Goal: Task Accomplishment & Management: Manage account settings

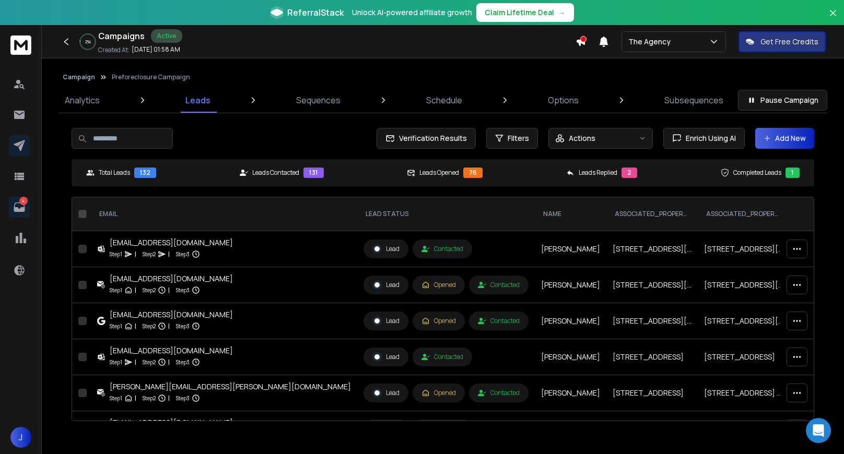
click at [16, 198] on link "4" at bounding box center [19, 207] width 21 height 21
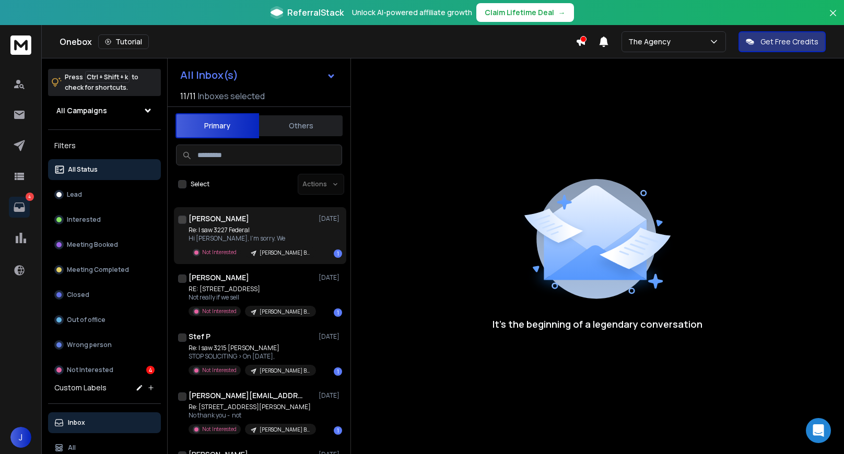
click at [270, 225] on div "[PERSON_NAME] [DATE] Re: I saw 3227 Federal Hi [PERSON_NAME], I’m sorry. We Not…" at bounding box center [266, 236] width 154 height 44
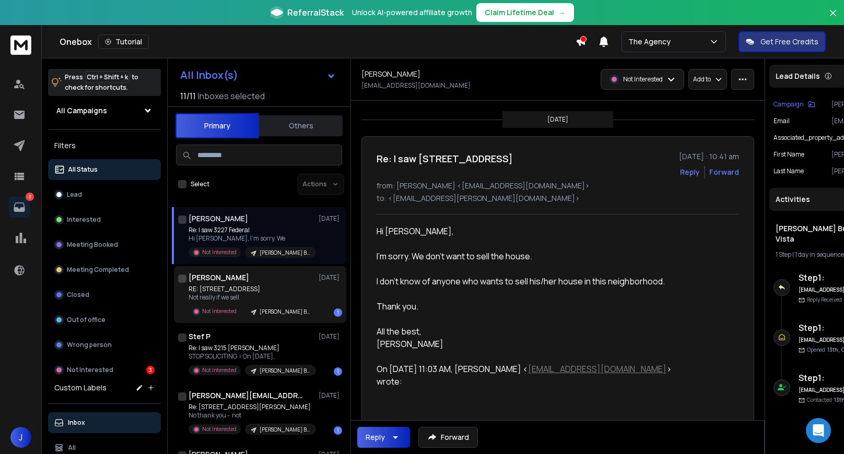
click at [278, 285] on p "RE: [STREET_ADDRESS]" at bounding box center [251, 289] width 125 height 8
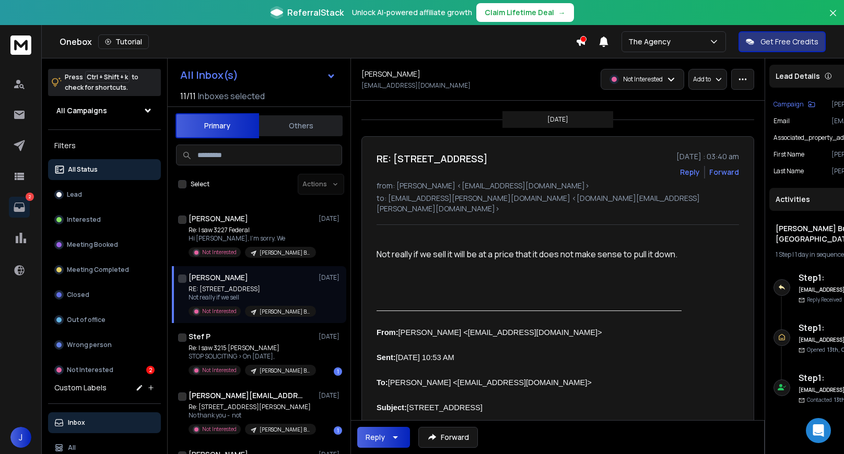
scroll to position [52, 0]
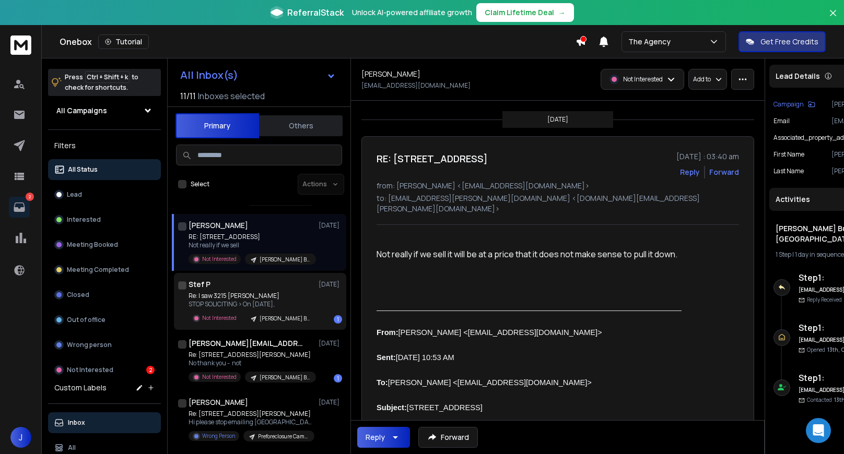
click at [287, 296] on p "Re: I saw 3215 [PERSON_NAME]" at bounding box center [251, 296] width 125 height 8
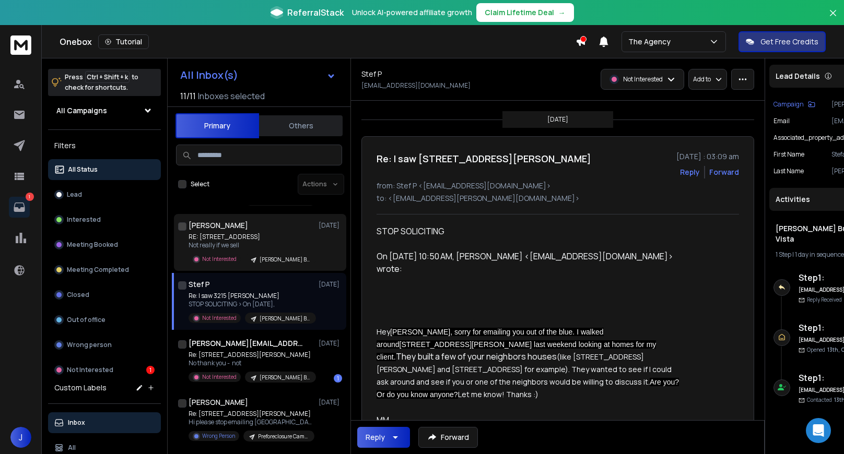
click at [289, 232] on div "[PERSON_NAME] [DATE] RE: [STREET_ADDRESS] Not really if we sell Not Interested …" at bounding box center [266, 242] width 154 height 44
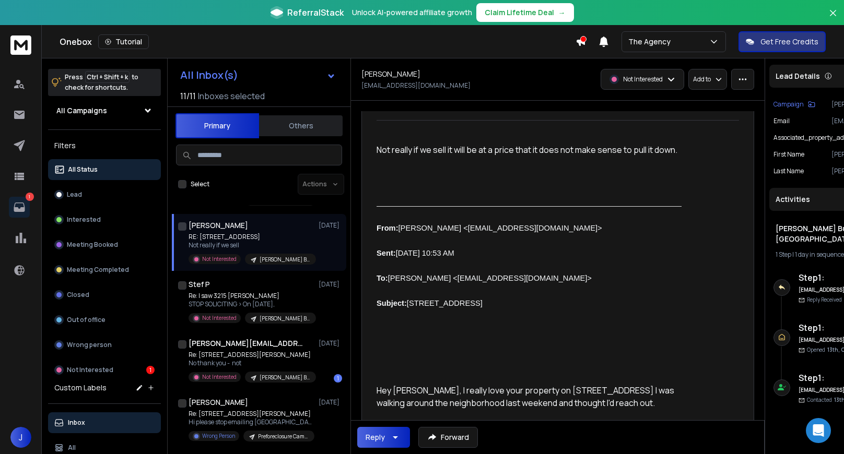
scroll to position [0, 0]
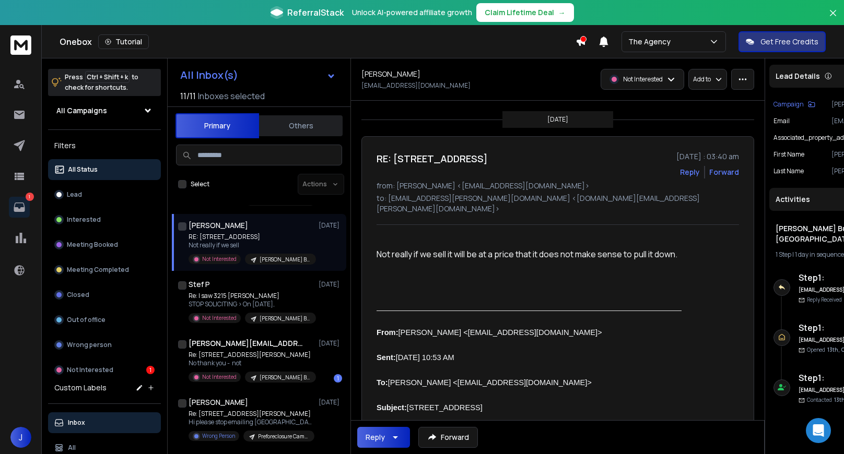
click at [675, 76] on icon at bounding box center [671, 79] width 8 height 8
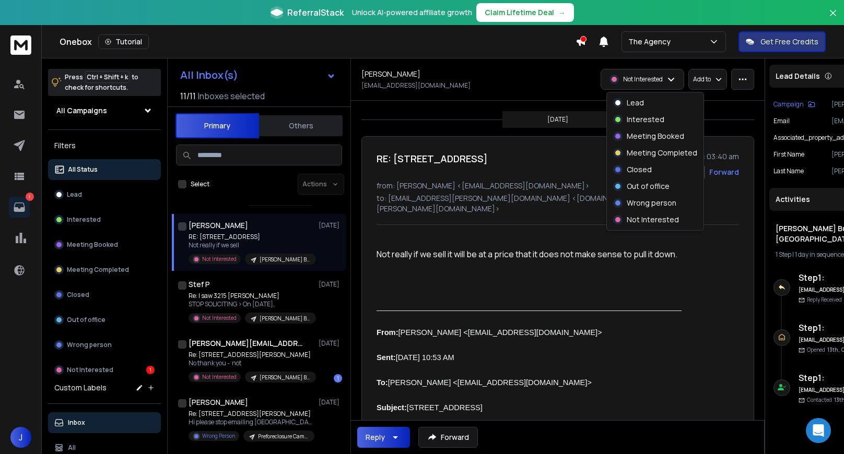
click at [722, 80] on icon at bounding box center [719, 79] width 6 height 3
click at [748, 78] on icon "button" at bounding box center [742, 79] width 9 height 9
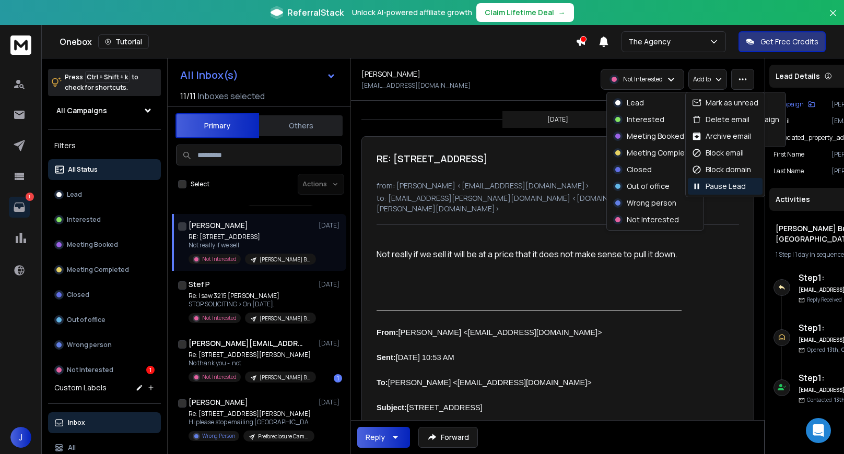
click at [742, 186] on div "Pause Lead" at bounding box center [719, 186] width 54 height 10
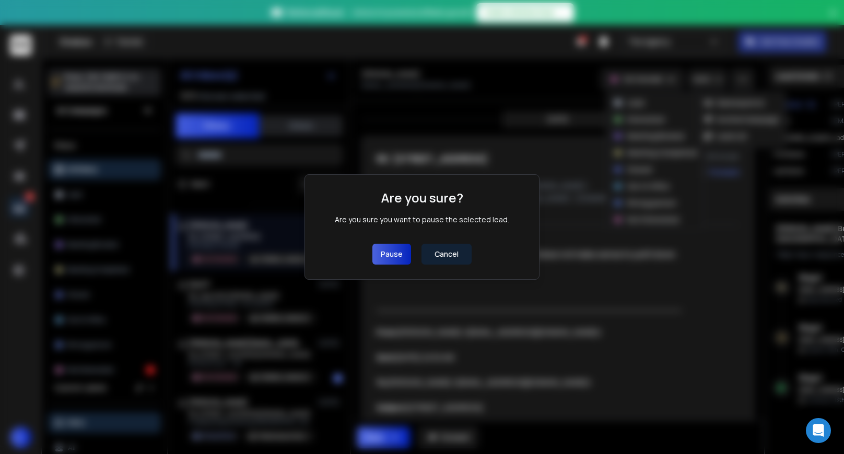
click at [383, 259] on button "Pause" at bounding box center [391, 254] width 39 height 21
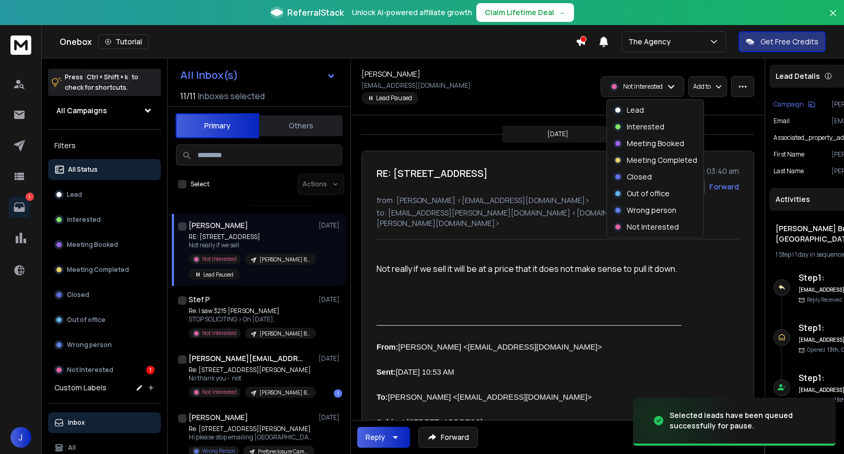
click at [301, 235] on p "RE: [STREET_ADDRESS]" at bounding box center [251, 237] width 125 height 8
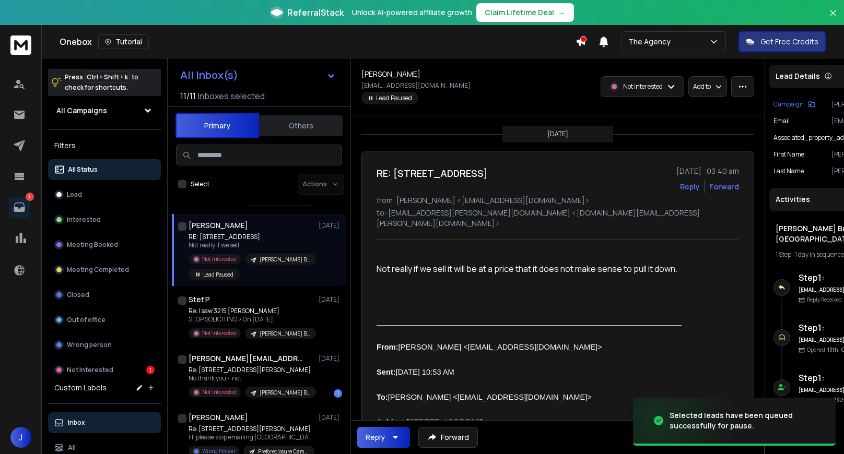
click at [748, 89] on icon "button" at bounding box center [742, 86] width 9 height 9
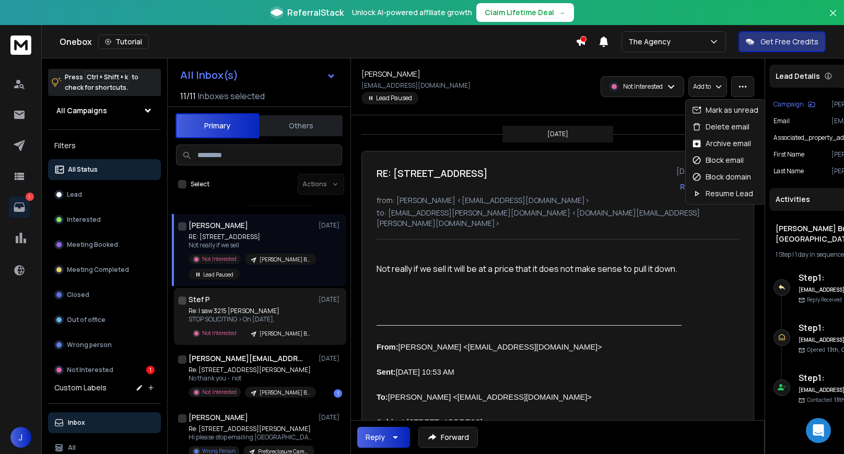
click at [288, 314] on p "Re: I saw 3215 [PERSON_NAME]" at bounding box center [251, 311] width 125 height 8
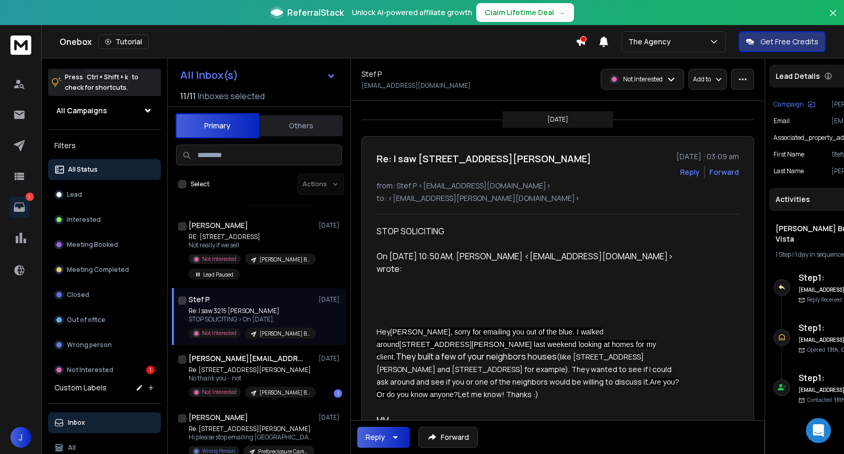
click at [754, 81] on button "button" at bounding box center [742, 79] width 23 height 21
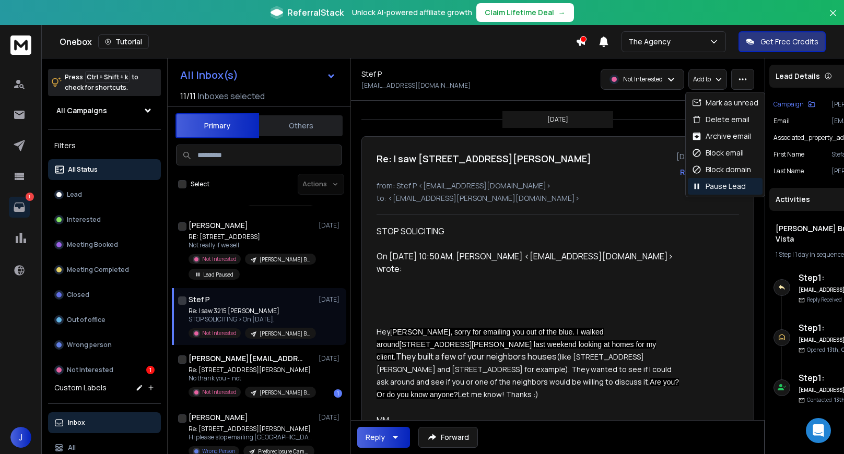
click at [727, 189] on div "Pause Lead" at bounding box center [719, 186] width 54 height 10
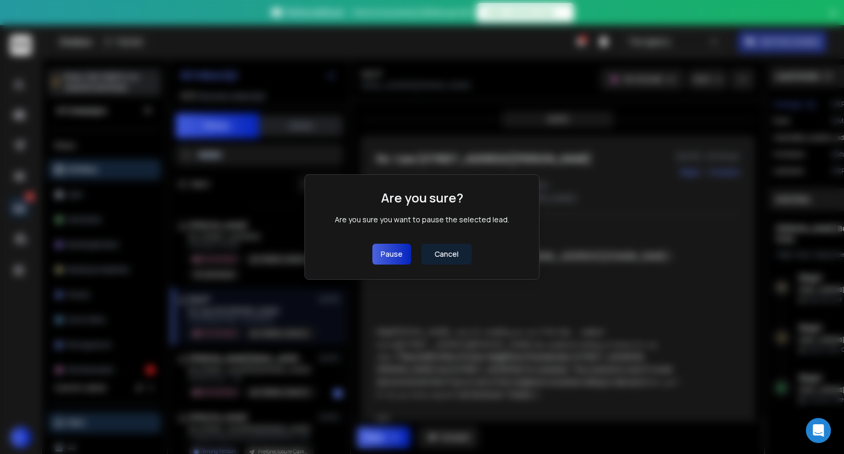
click at [402, 252] on button "Pause" at bounding box center [391, 254] width 39 height 21
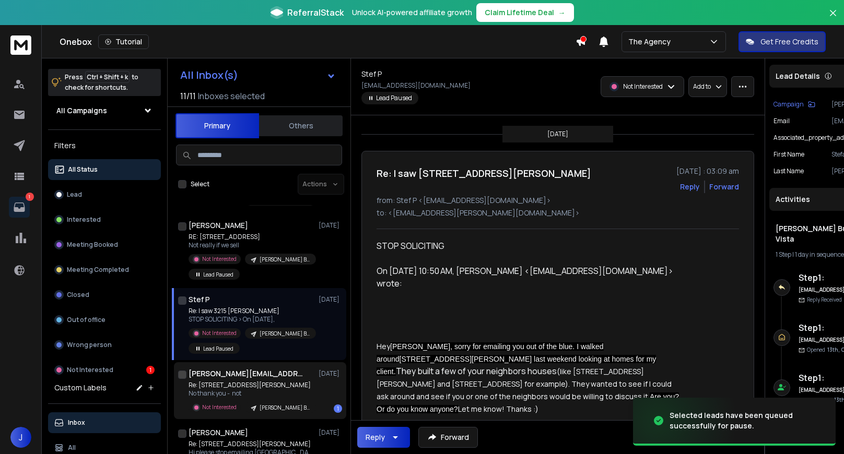
click at [266, 375] on div "[PERSON_NAME][EMAIL_ADDRESS][DOMAIN_NAME] [DATE]" at bounding box center [266, 374] width 154 height 10
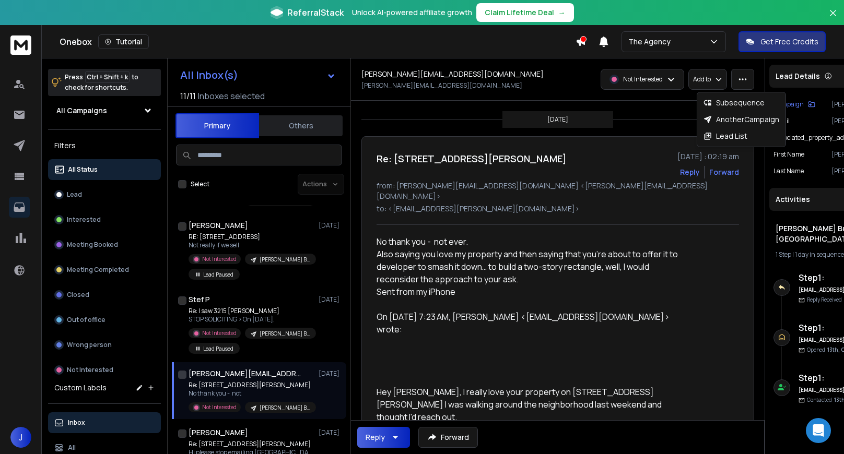
click at [700, 77] on div "Add to" at bounding box center [708, 79] width 38 height 20
click at [748, 79] on icon "button" at bounding box center [742, 79] width 9 height 9
click at [742, 190] on div "Pause Lead" at bounding box center [719, 186] width 54 height 10
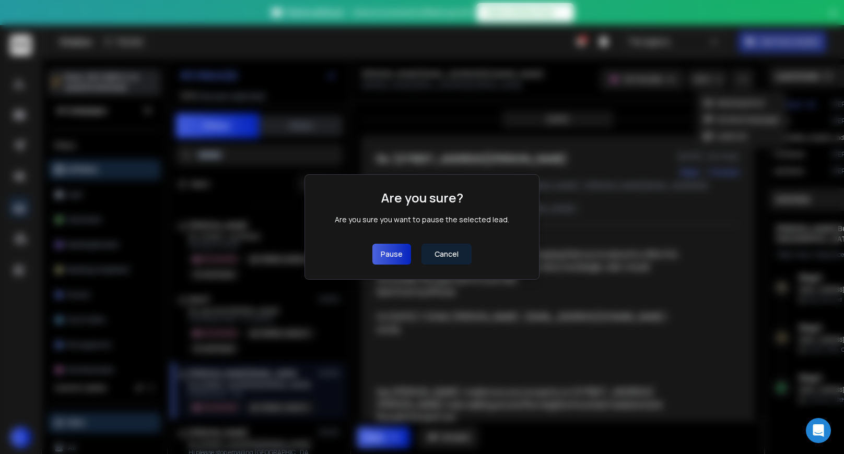
click at [400, 256] on button "Pause" at bounding box center [391, 254] width 39 height 21
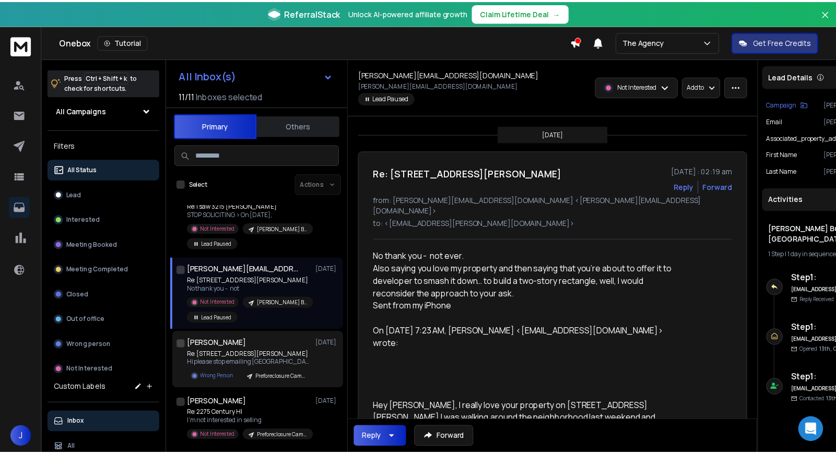
scroll to position [209, 0]
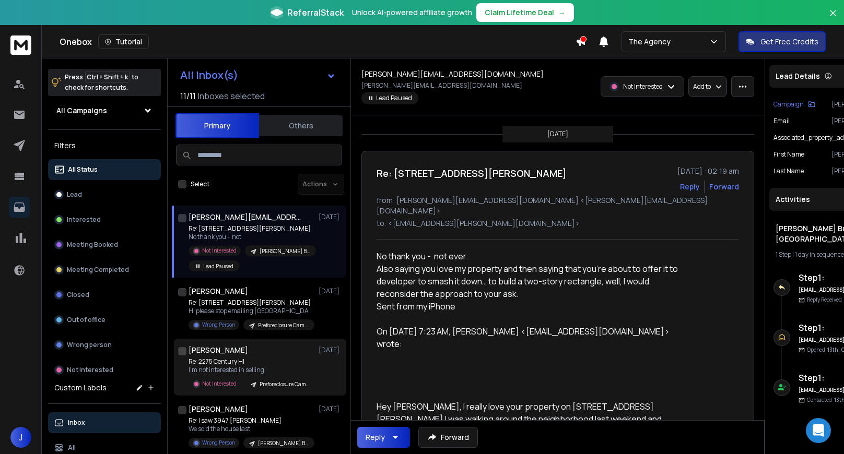
click at [297, 343] on div "[PERSON_NAME] [DATE] Re: 2275 Century Hl I’m not interested in selling Not Inte…" at bounding box center [260, 367] width 172 height 57
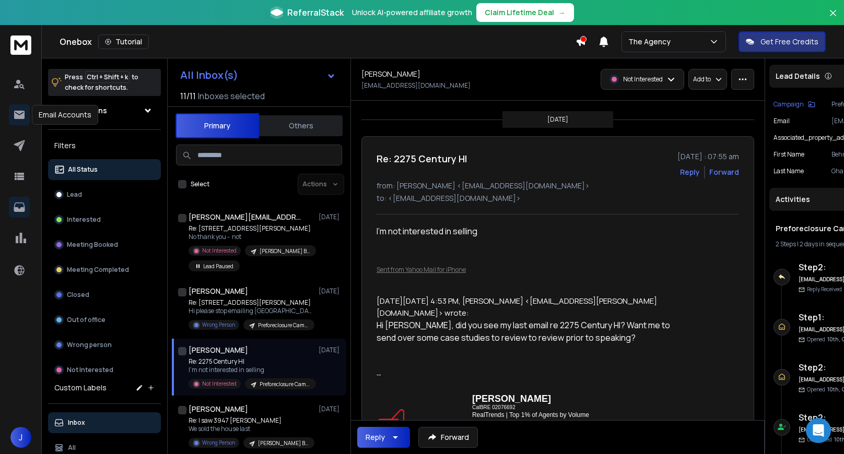
click at [26, 119] on link at bounding box center [19, 114] width 21 height 21
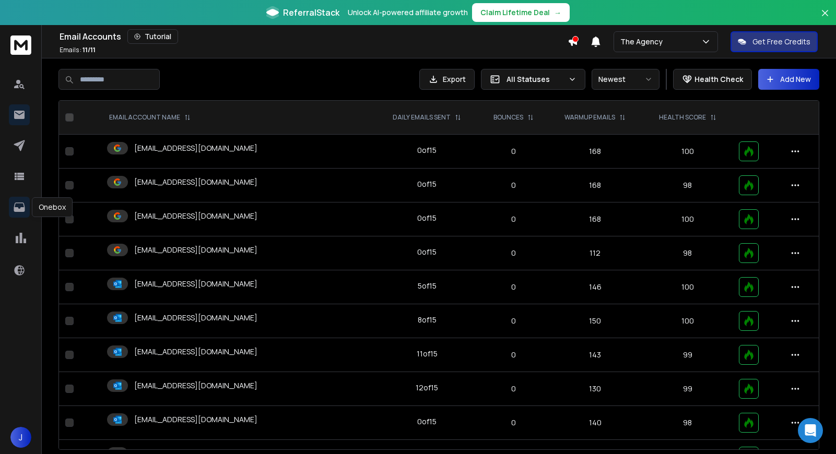
click at [9, 212] on link at bounding box center [19, 207] width 21 height 21
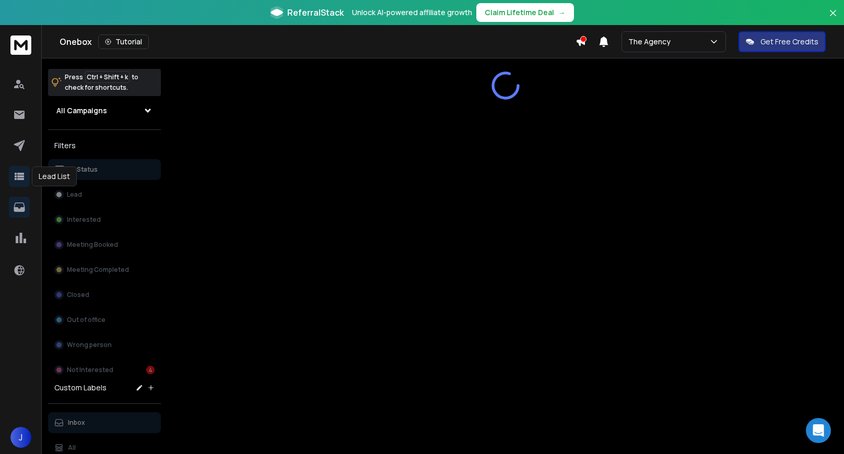
click at [16, 167] on link at bounding box center [19, 176] width 21 height 21
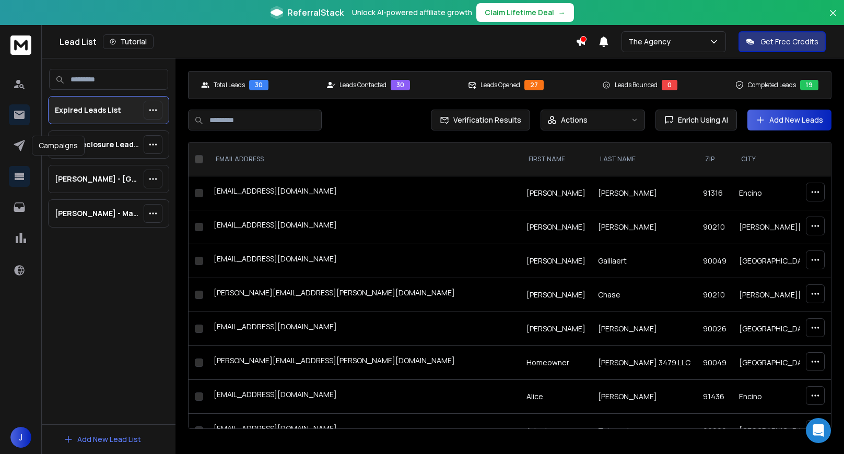
click at [22, 118] on icon at bounding box center [19, 115] width 10 height 8
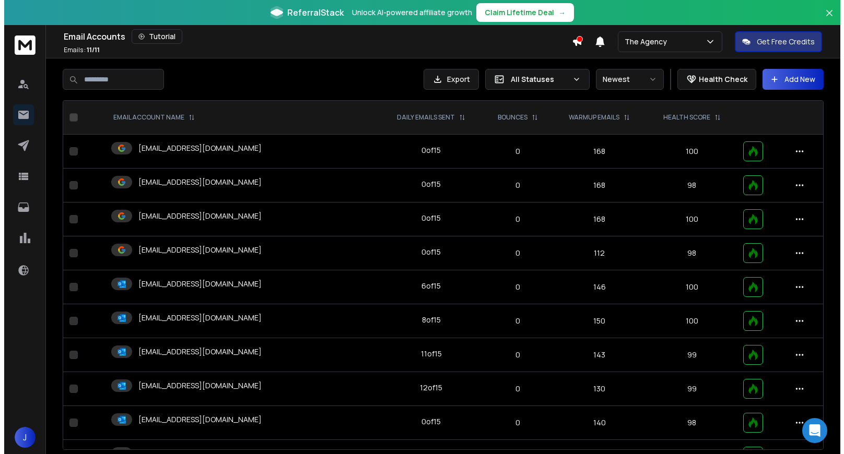
scroll to position [66, 0]
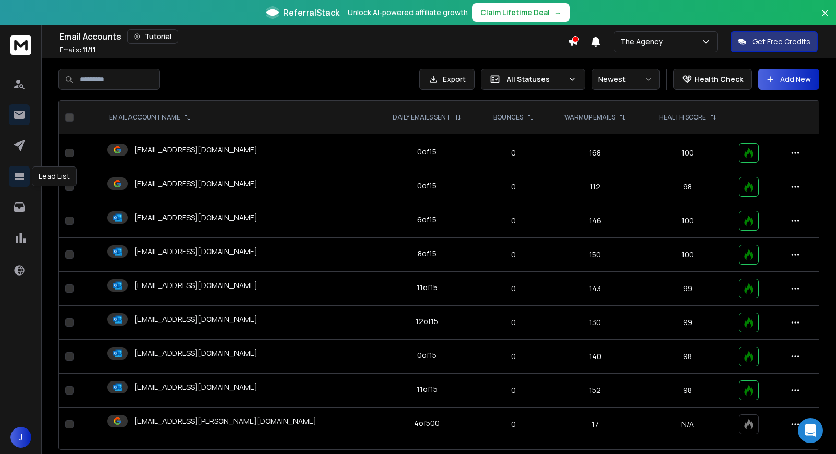
click at [23, 170] on icon at bounding box center [19, 176] width 13 height 13
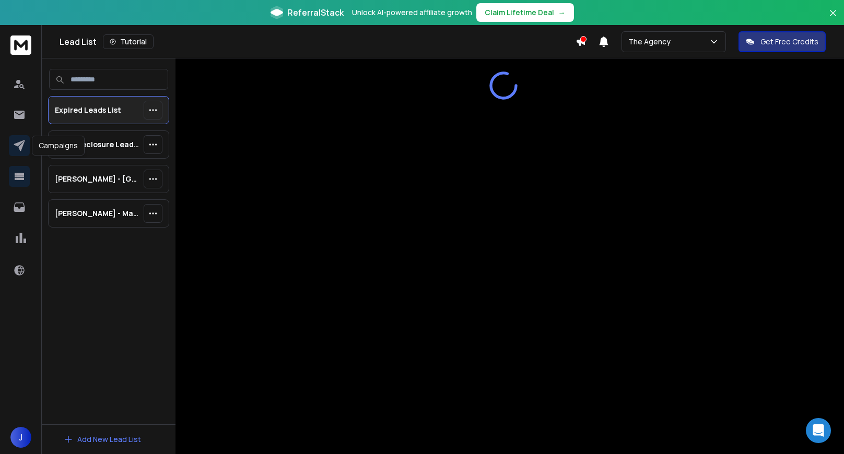
click at [20, 153] on link at bounding box center [19, 145] width 21 height 21
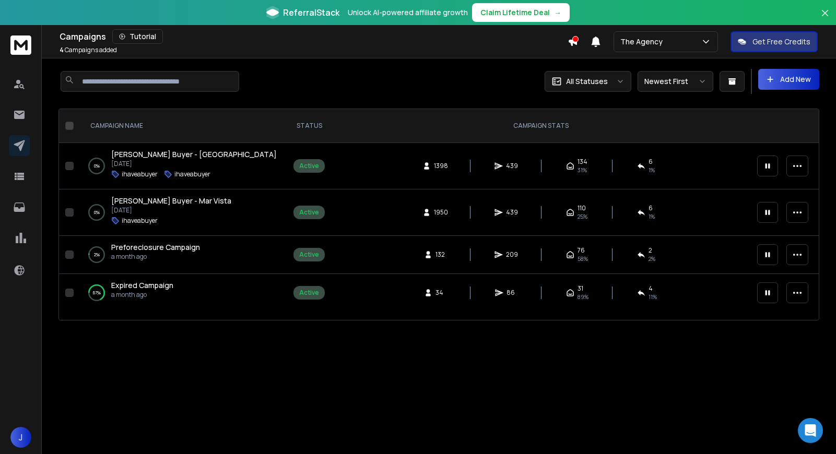
click at [823, 14] on icon "Close banner" at bounding box center [825, 12] width 9 height 9
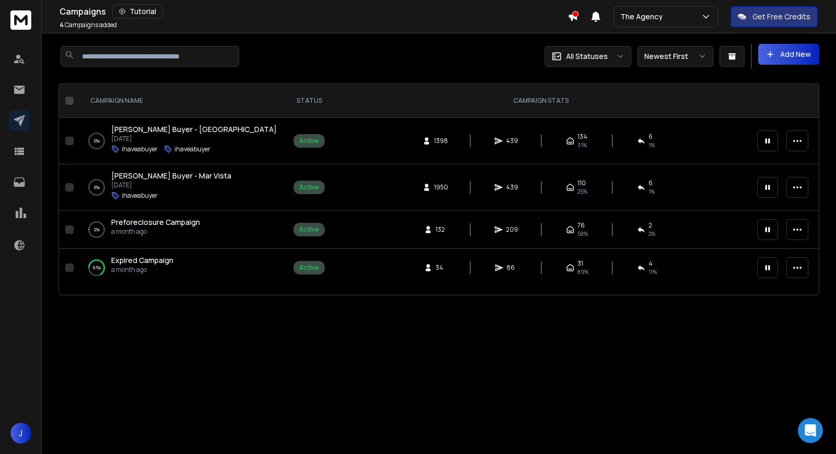
click at [808, 336] on div "Campaigns 4 Campaigns Added All Statuses Newest First Add New CAMPAIGN NAME STA…" at bounding box center [439, 271] width 761 height 454
click at [22, 92] on icon at bounding box center [19, 90] width 10 height 8
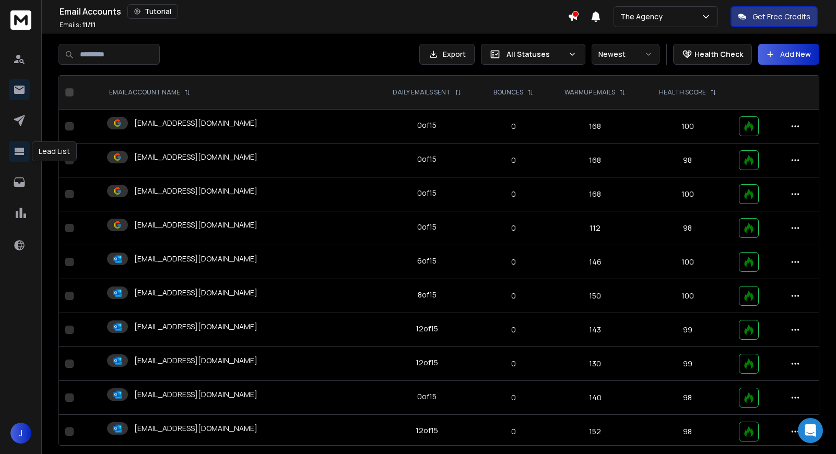
click at [12, 149] on link at bounding box center [19, 151] width 21 height 21
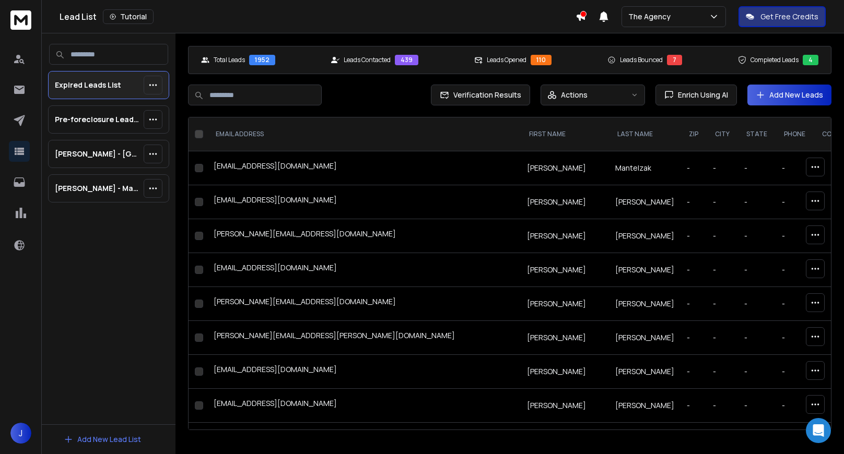
click at [768, 89] on button "Add New Leads" at bounding box center [790, 95] width 84 height 21
click at [771, 104] on button "Add New Leads" at bounding box center [790, 95] width 84 height 21
click at [800, 92] on link "Add New Leads" at bounding box center [789, 95] width 67 height 10
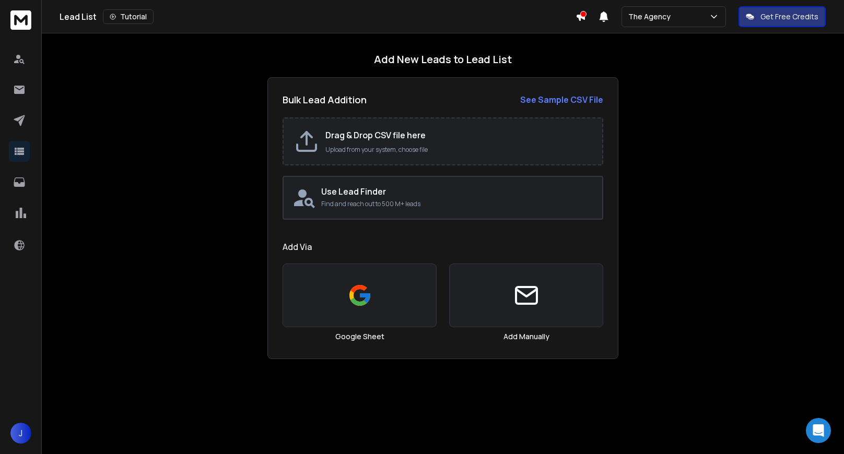
click at [512, 146] on p "Upload from your system, choose file" at bounding box center [458, 150] width 266 height 8
type input "**********"
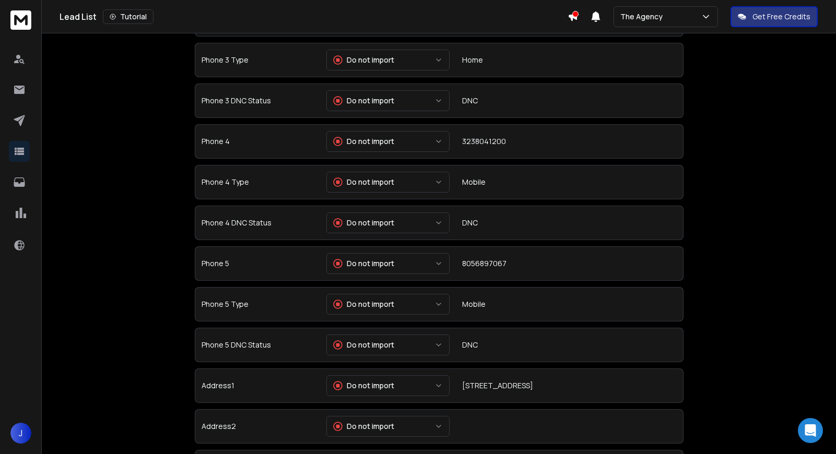
scroll to position [940, 0]
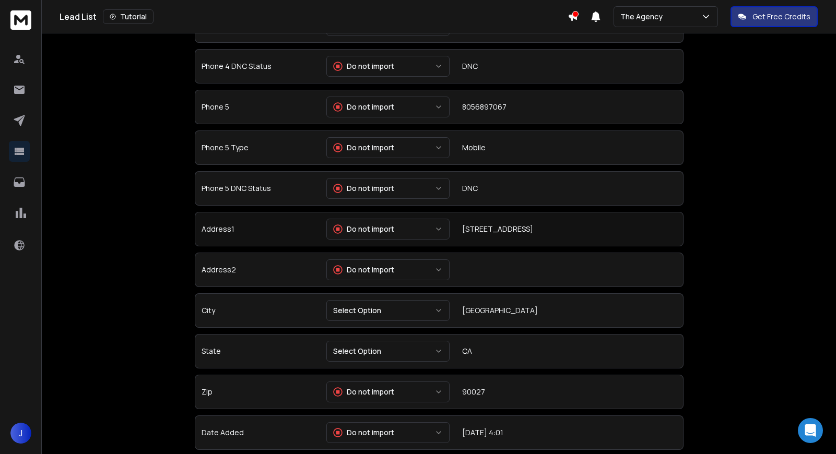
click at [405, 238] on button "Do not import" at bounding box center [387, 229] width 123 height 21
click at [429, 312] on button "Select Option" at bounding box center [389, 310] width 132 height 21
click at [401, 348] on button "Select Option" at bounding box center [389, 351] width 132 height 21
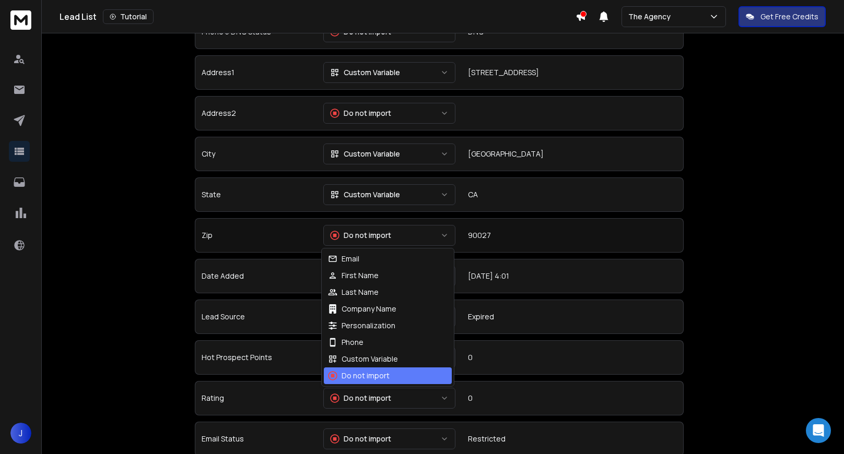
click at [403, 228] on button "Do not import" at bounding box center [389, 235] width 132 height 21
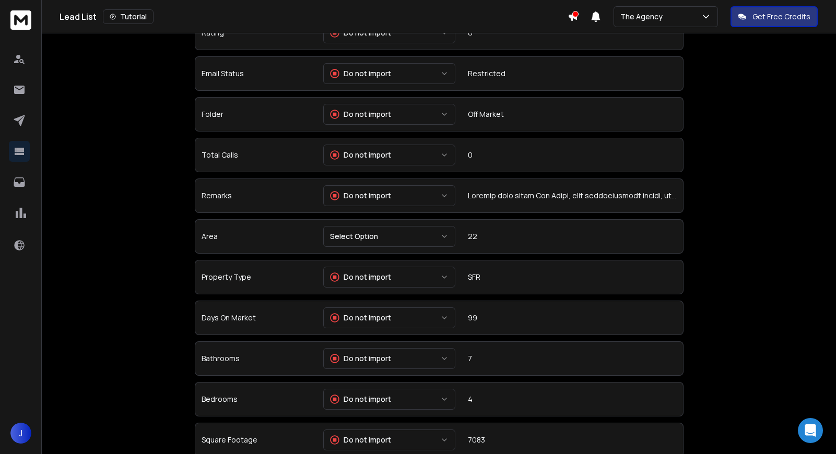
scroll to position [1358, 0]
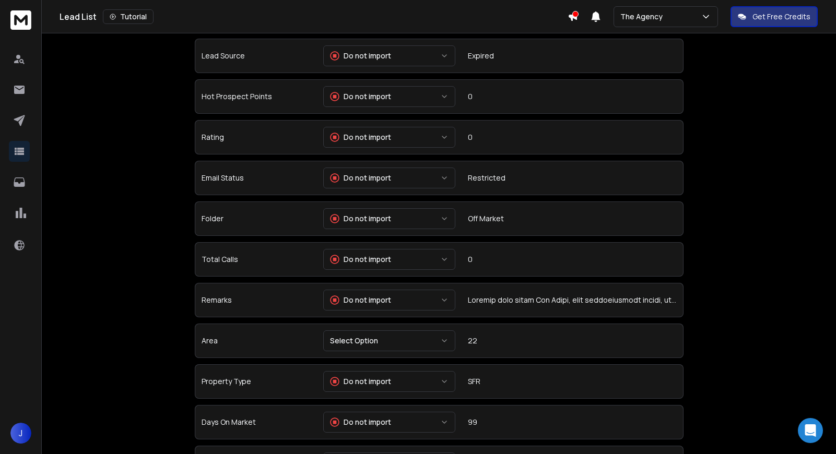
click at [788, 259] on div "Add New Leads to Lead List Add Leads in Bulk See Sample CSV file contact_export…" at bounding box center [418, 42] width 836 height 2800
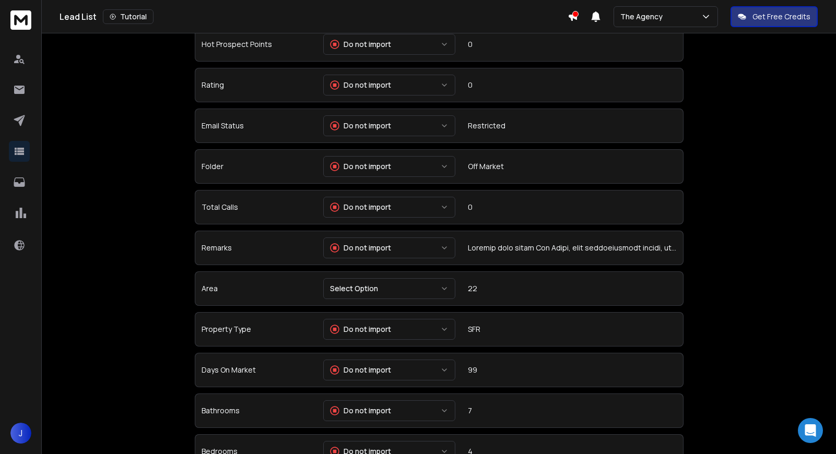
scroll to position [1515, 0]
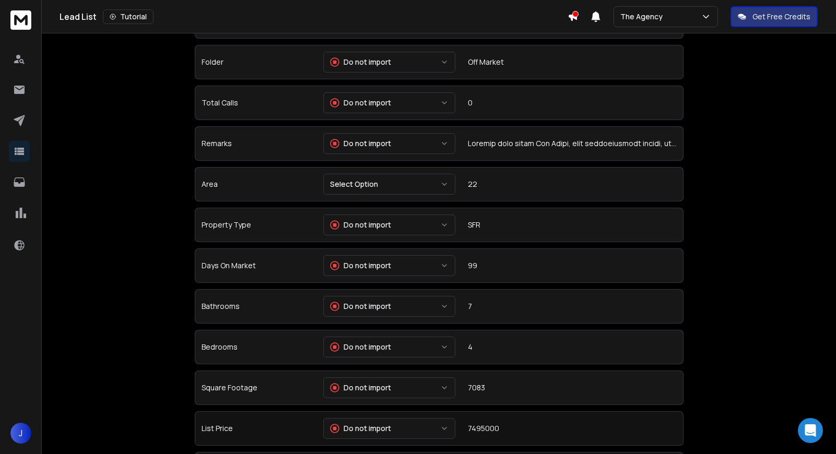
click at [435, 422] on button "Do not import" at bounding box center [389, 428] width 132 height 21
click at [431, 227] on button "Do not import" at bounding box center [389, 225] width 132 height 21
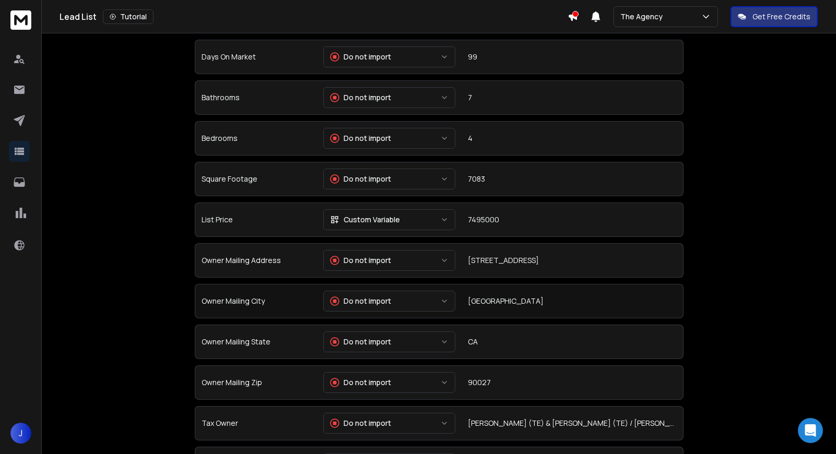
scroll to position [1881, 0]
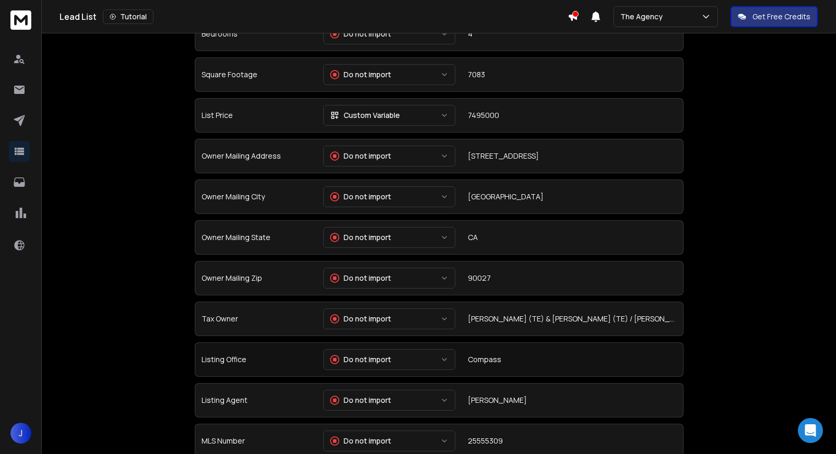
scroll to position [1933, 0]
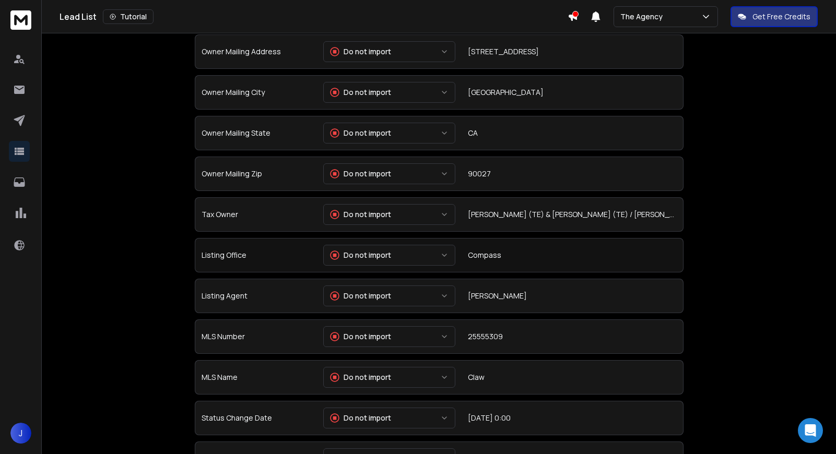
click at [387, 247] on button "Do not import" at bounding box center [389, 255] width 132 height 21
click at [394, 292] on button "Do not import" at bounding box center [389, 296] width 132 height 21
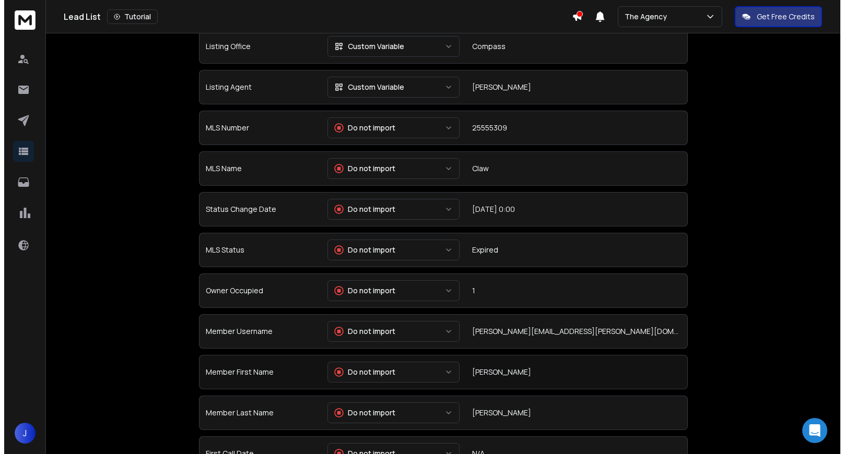
scroll to position [2345, 0]
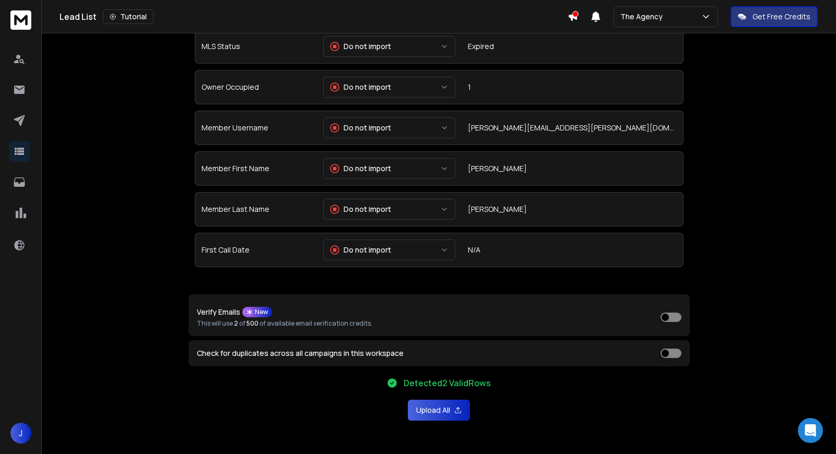
click at [445, 407] on button "Upload All" at bounding box center [439, 410] width 62 height 21
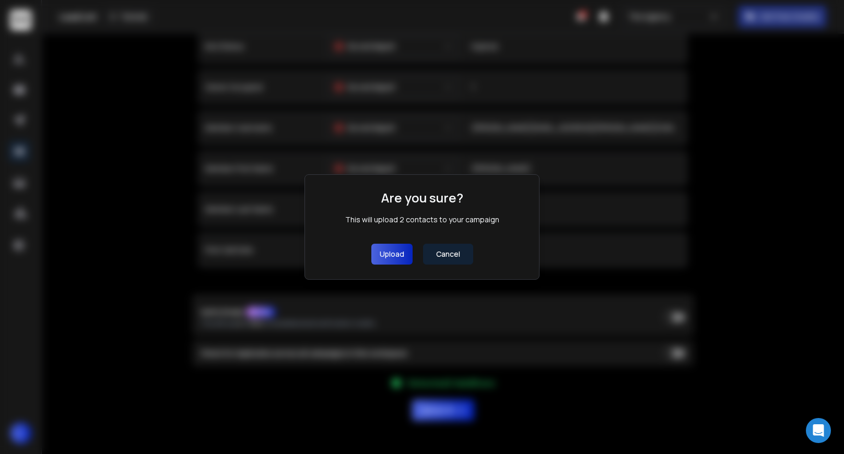
click at [396, 254] on button "Upload" at bounding box center [391, 254] width 41 height 21
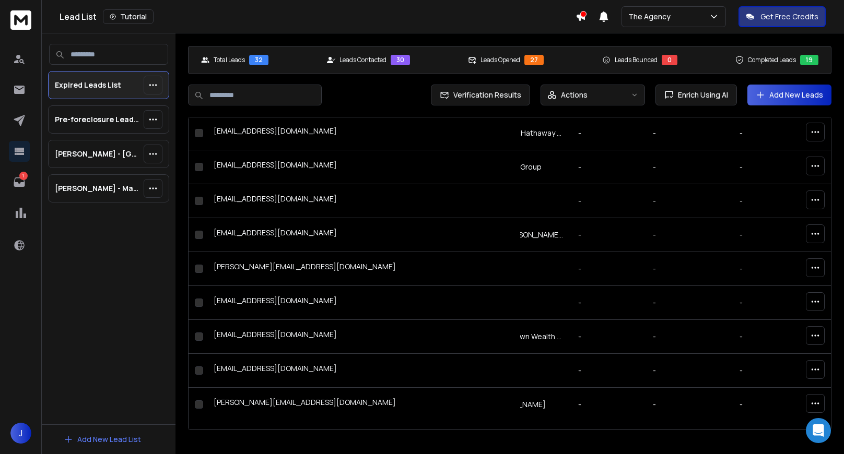
scroll to position [824, 0]
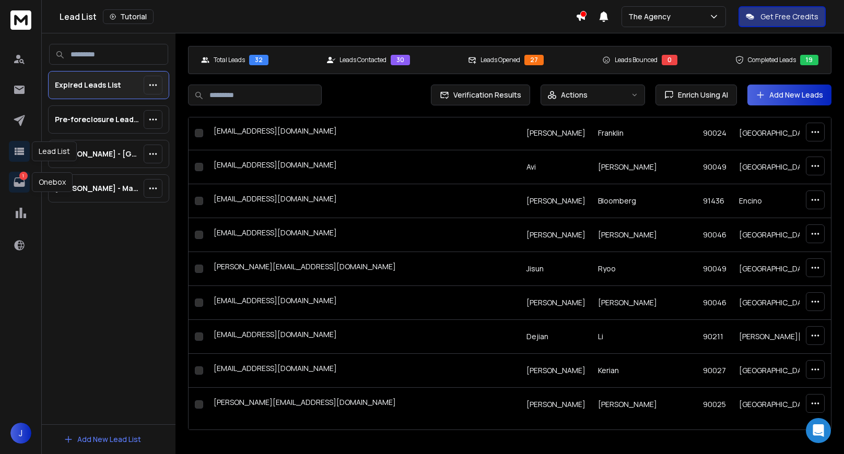
click at [18, 186] on icon at bounding box center [19, 182] width 11 height 9
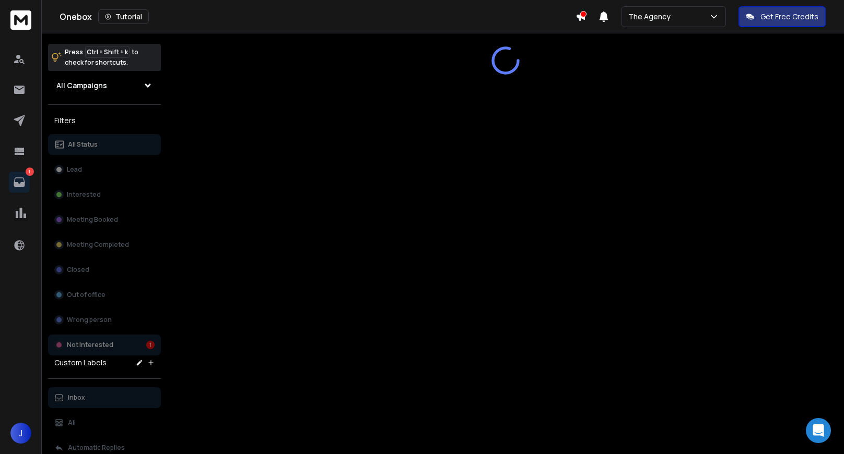
click at [96, 342] on div "All Status Lead Interested Meeting Booked Meeting Completed Closed Out of offic…" at bounding box center [104, 244] width 113 height 221
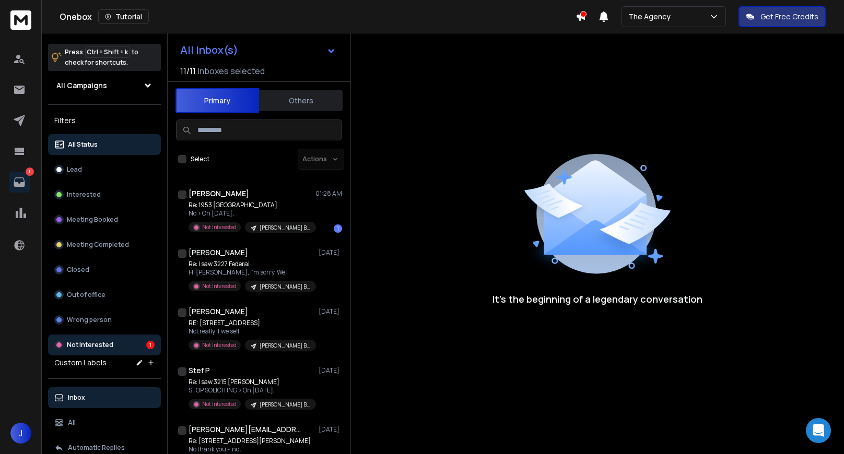
click at [89, 344] on p "Not Interested" at bounding box center [90, 345] width 46 height 8
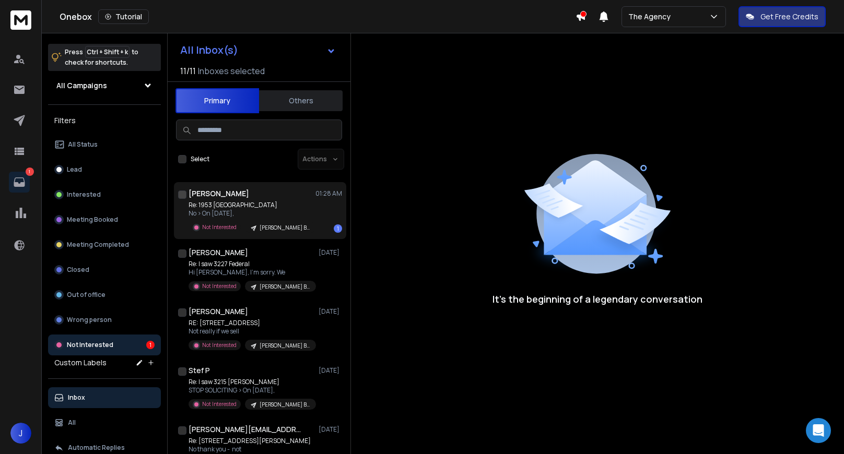
click at [279, 195] on div "[PERSON_NAME] 01:28 AM" at bounding box center [266, 194] width 154 height 10
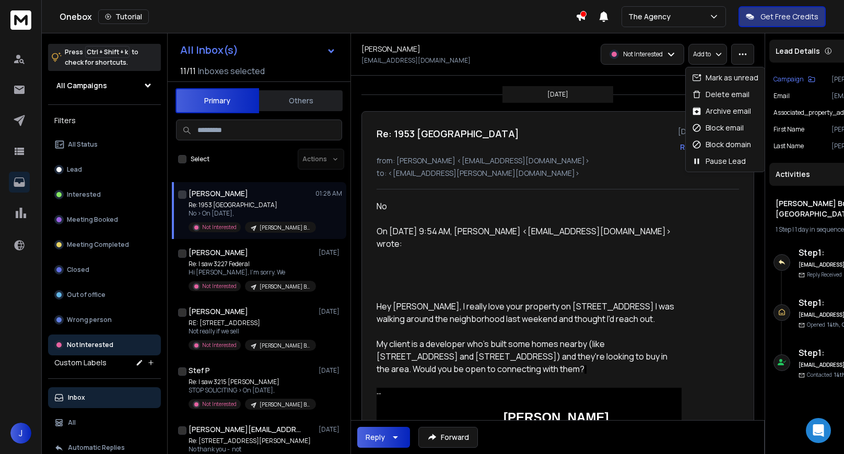
click at [748, 58] on icon "button" at bounding box center [742, 54] width 9 height 9
click at [746, 159] on div "Pause Lead" at bounding box center [725, 161] width 75 height 17
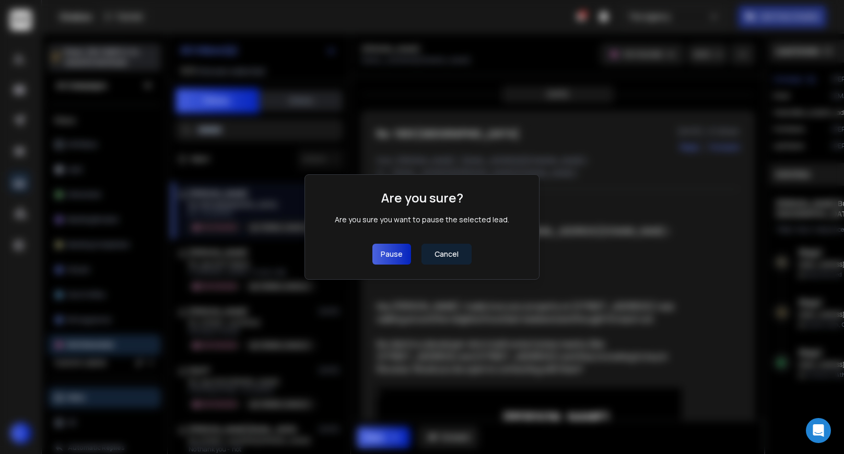
click at [402, 259] on button "Pause" at bounding box center [391, 254] width 39 height 21
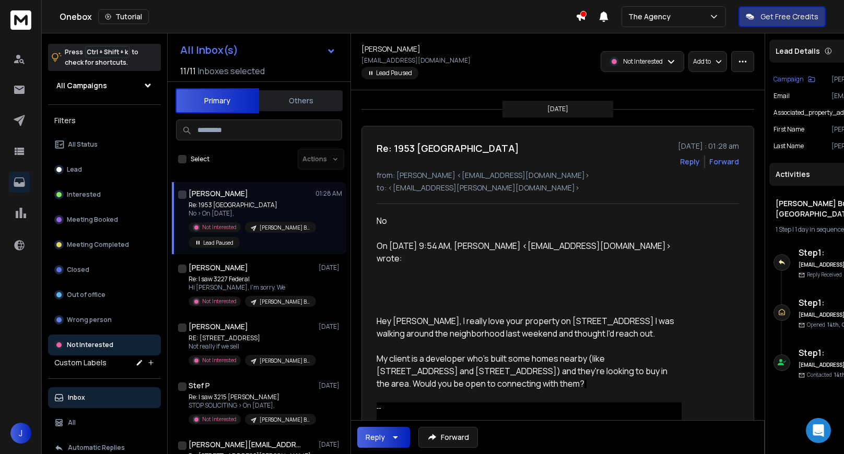
click at [19, 328] on div "J" at bounding box center [21, 227] width 42 height 454
click at [19, 348] on div "J" at bounding box center [21, 227] width 42 height 454
click at [512, 91] on div "[PERSON_NAME] [PERSON_NAME] [PERSON_NAME][EMAIL_ADDRESS][DOMAIN_NAME] Lead Paus…" at bounding box center [558, 260] width 414 height 454
click at [477, 76] on div "[PERSON_NAME] [PERSON_NAME] [PERSON_NAME][EMAIL_ADDRESS][DOMAIN_NAME] Lead Paus…" at bounding box center [457, 62] width 193 height 36
click at [19, 89] on icon at bounding box center [19, 90] width 10 height 8
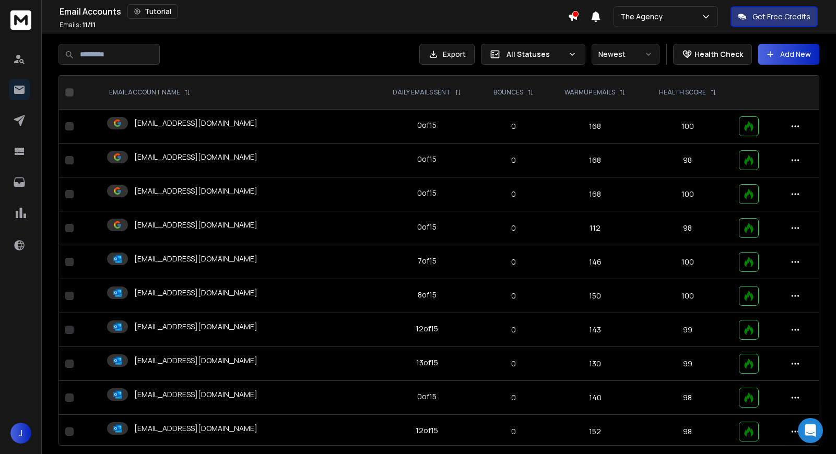
drag, startPoint x: 558, startPoint y: 26, endPoint x: 558, endPoint y: 32, distance: 6.3
click at [558, 26] on div "Emails : 11 / 11" at bounding box center [314, 25] width 508 height 8
click at [334, 31] on div "Email Accounts Tutorial Emails : 11 / 11 The Agency Get Free Credits" at bounding box center [418, 16] width 836 height 33
click at [13, 147] on icon at bounding box center [19, 151] width 13 height 13
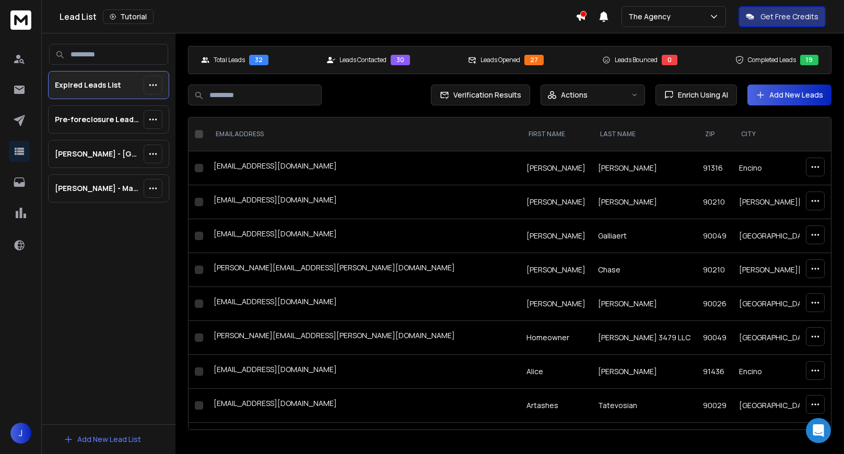
click at [385, 30] on div "Lead List Tutorial The Agency Get Free Credits" at bounding box center [422, 16] width 844 height 33
click at [24, 121] on icon at bounding box center [19, 120] width 13 height 13
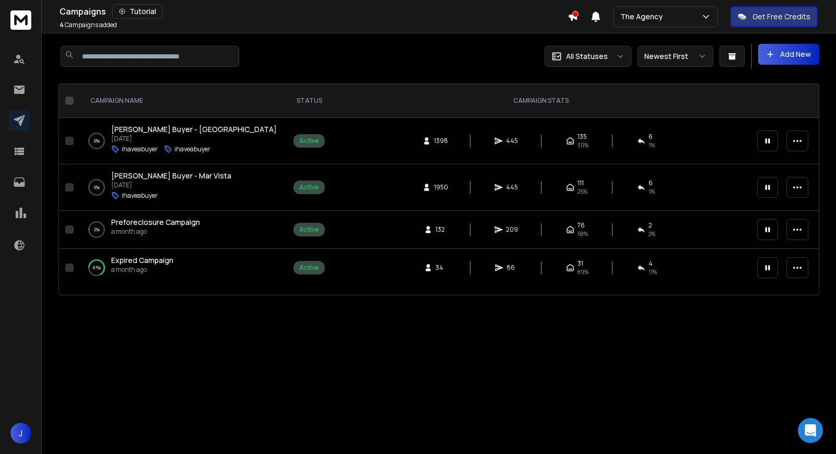
click at [187, 270] on div "67 % Expired Campaign a month ago" at bounding box center [182, 267] width 189 height 25
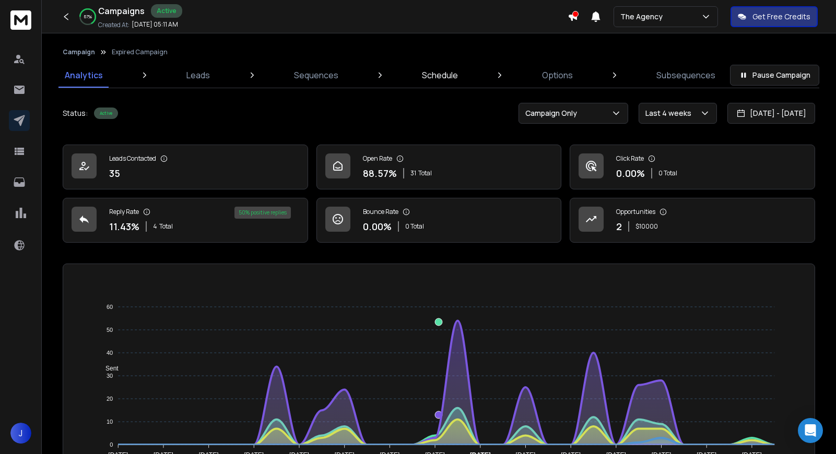
click at [442, 82] on link "Schedule" at bounding box center [440, 75] width 49 height 25
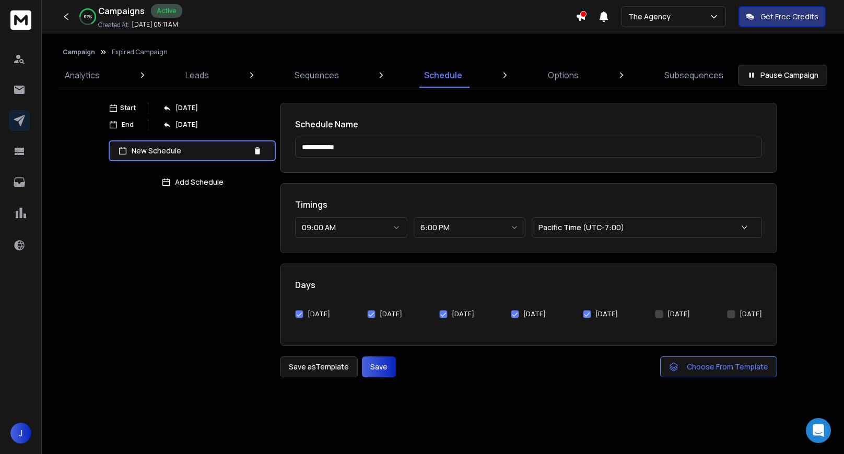
drag, startPoint x: 310, startPoint y: 77, endPoint x: 155, endPoint y: 68, distance: 154.9
click at [309, 77] on p "Sequences" at bounding box center [317, 75] width 44 height 13
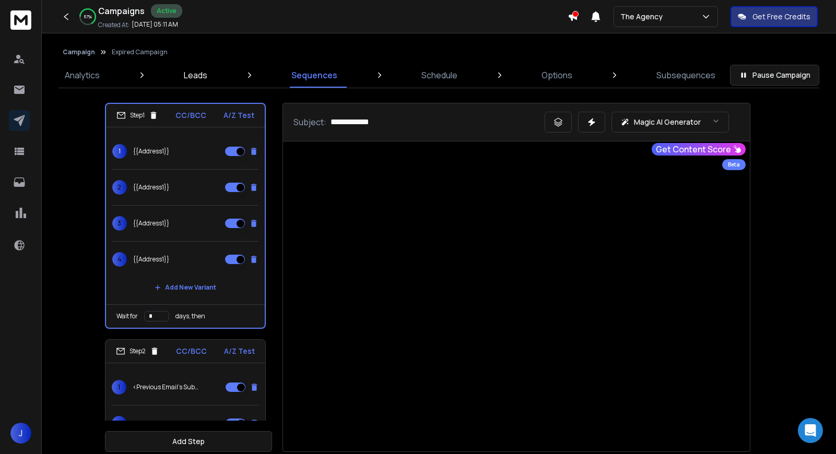
click at [190, 76] on p "Leads" at bounding box center [196, 75] width 24 height 13
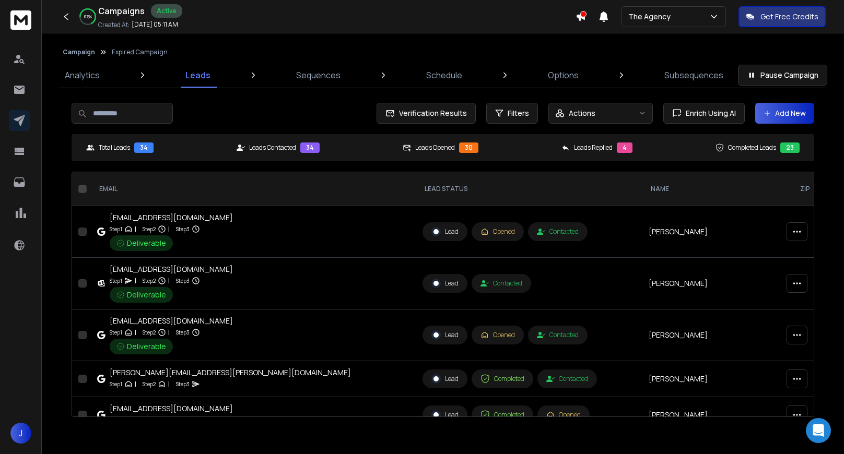
click at [784, 116] on button "Add New" at bounding box center [784, 113] width 59 height 21
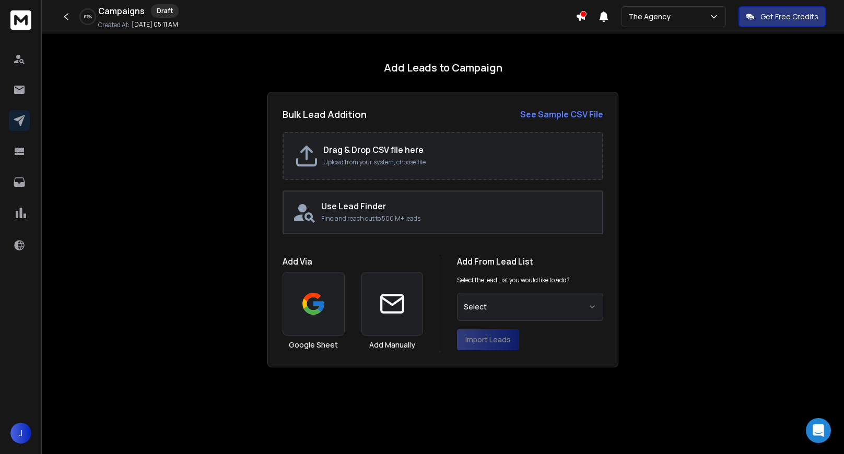
click at [547, 306] on button "Select" at bounding box center [530, 307] width 146 height 28
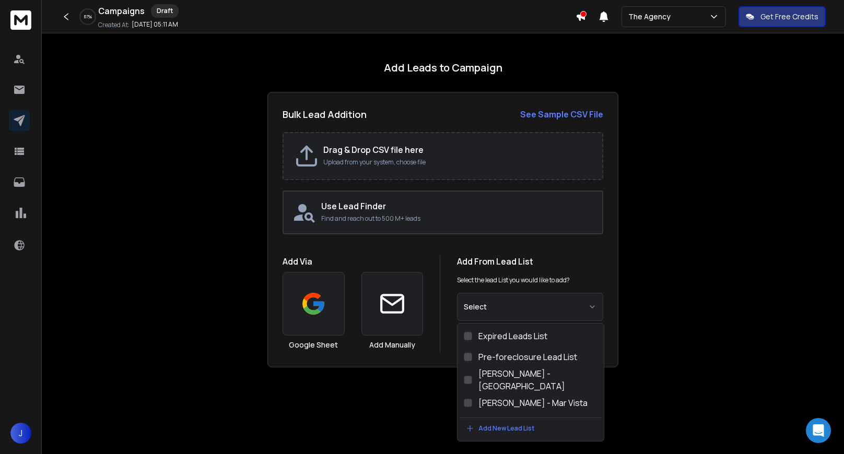
click at [547, 360] on div "Pre-foreclosure Lead List" at bounding box center [527, 357] width 99 height 13
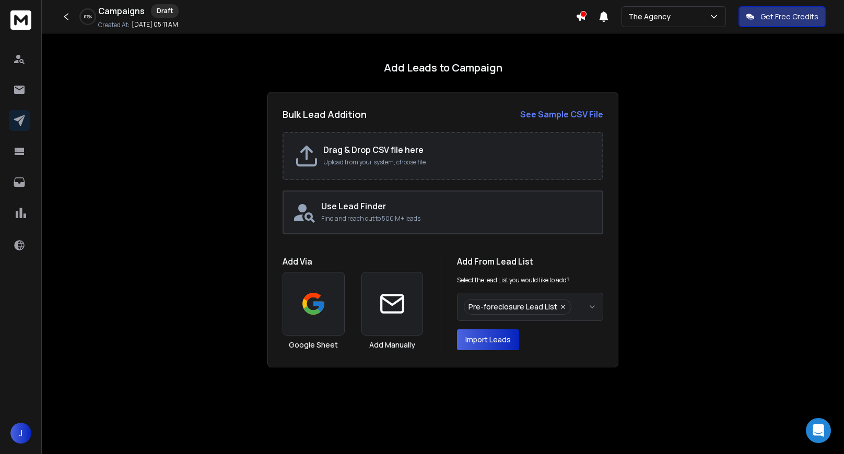
click at [699, 328] on div "Add Leads to Campaign Bulk Lead Addition See Sample CSV File Drag & Drop CSV fi…" at bounding box center [443, 214] width 535 height 307
click at [522, 302] on span "Pre-foreclosure Lead List" at bounding box center [513, 307] width 89 height 10
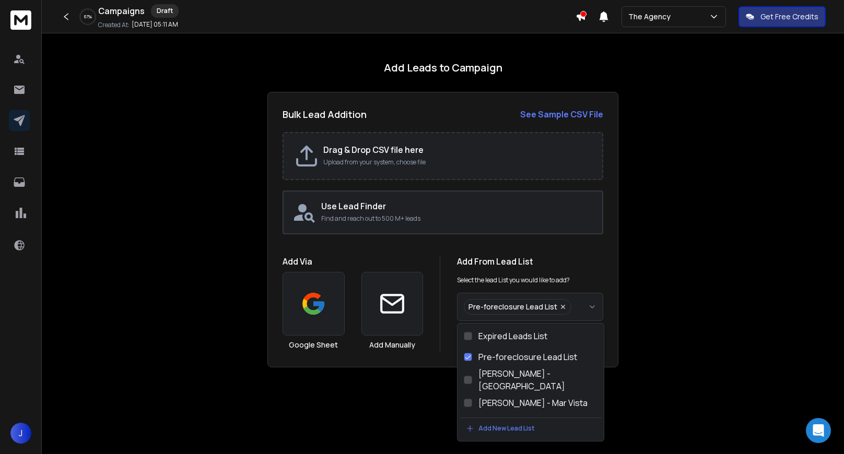
click at [531, 337] on div "Expired Leads List" at bounding box center [512, 336] width 69 height 13
click at [519, 355] on div "Pre-foreclosure Lead List" at bounding box center [527, 357] width 99 height 13
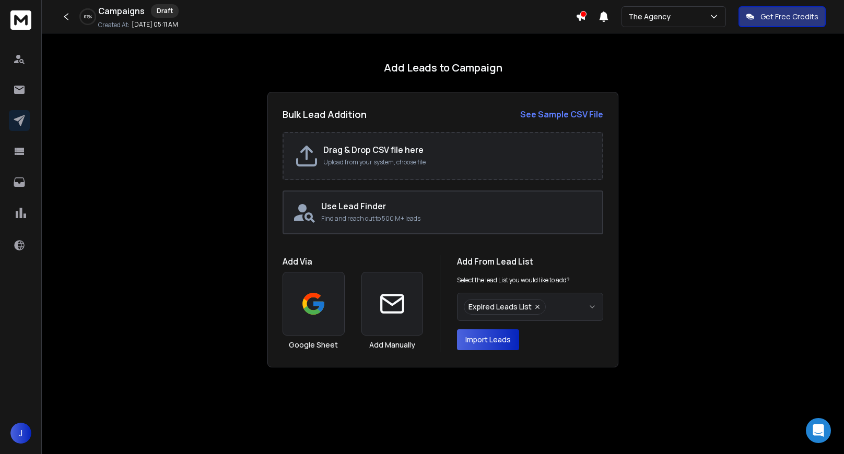
click at [709, 353] on div "Add Leads to Campaign Bulk Lead Addition See Sample CSV File Drag & Drop CSV fi…" at bounding box center [443, 214] width 535 height 307
click at [478, 346] on button "Import Leads" at bounding box center [488, 340] width 62 height 21
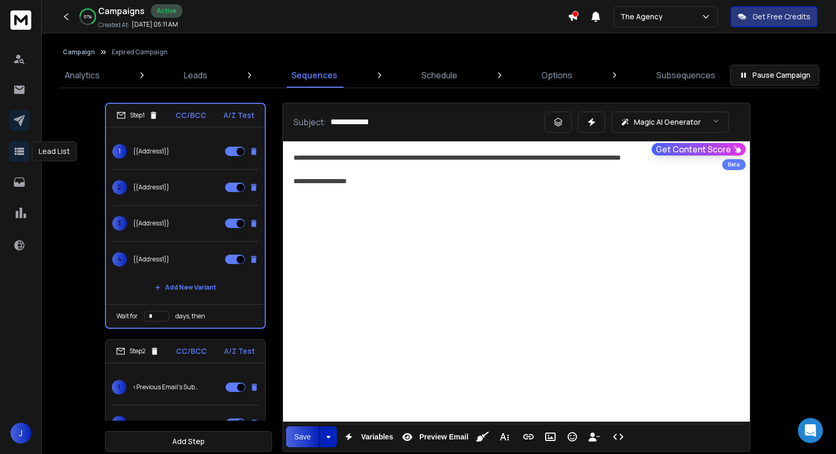
click at [13, 145] on icon at bounding box center [19, 151] width 13 height 13
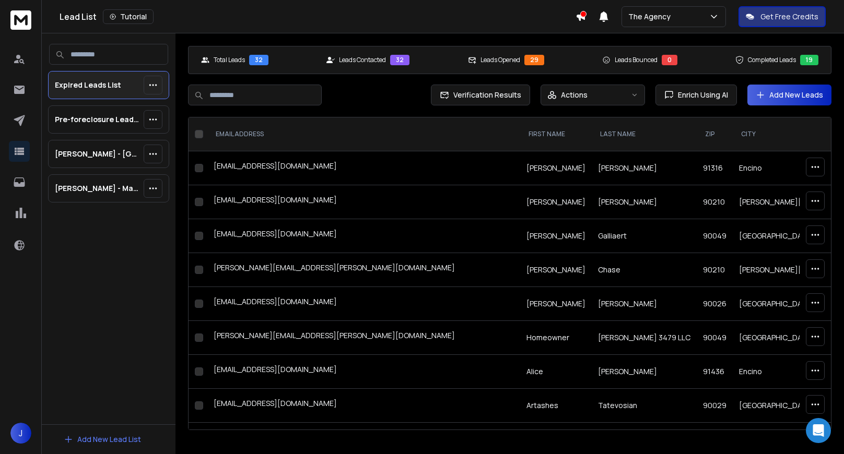
click at [91, 116] on p "Pre-foreclosure Lead List" at bounding box center [97, 119] width 85 height 10
